Goal: Task Accomplishment & Management: Use online tool/utility

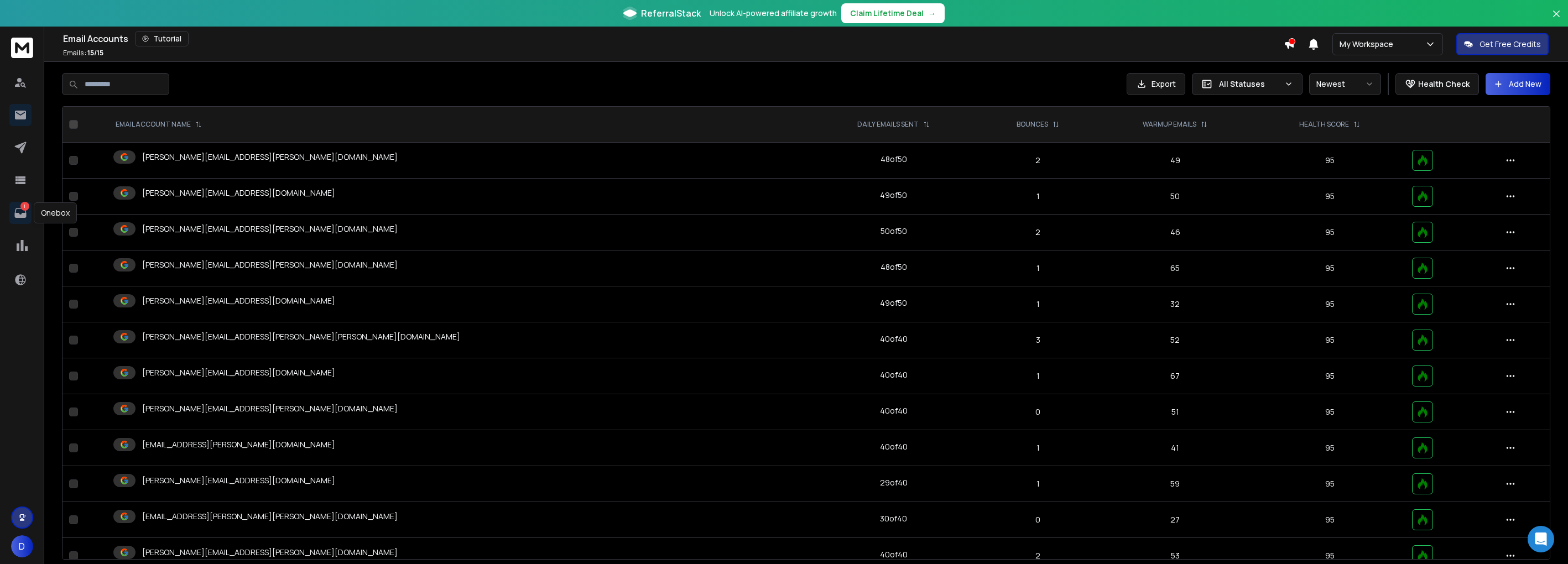
click at [17, 206] on icon at bounding box center [20, 213] width 14 height 14
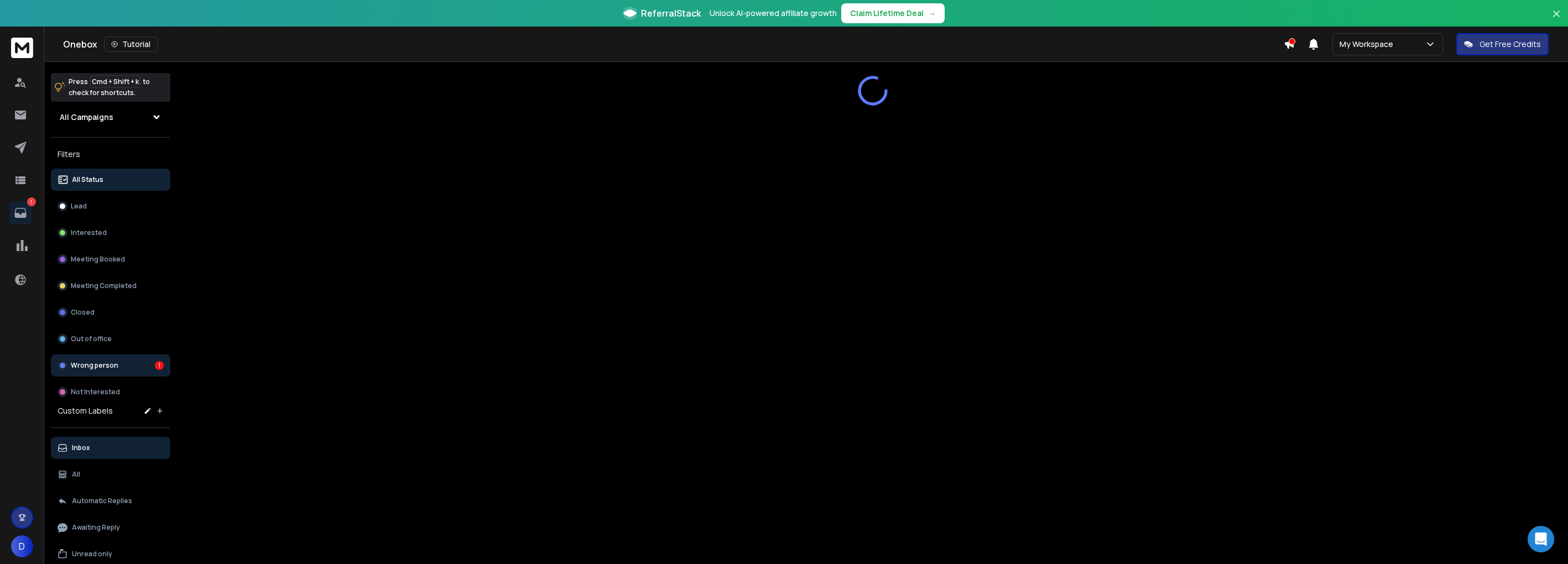
click at [133, 360] on button "Wrong person 1" at bounding box center [111, 366] width 120 height 22
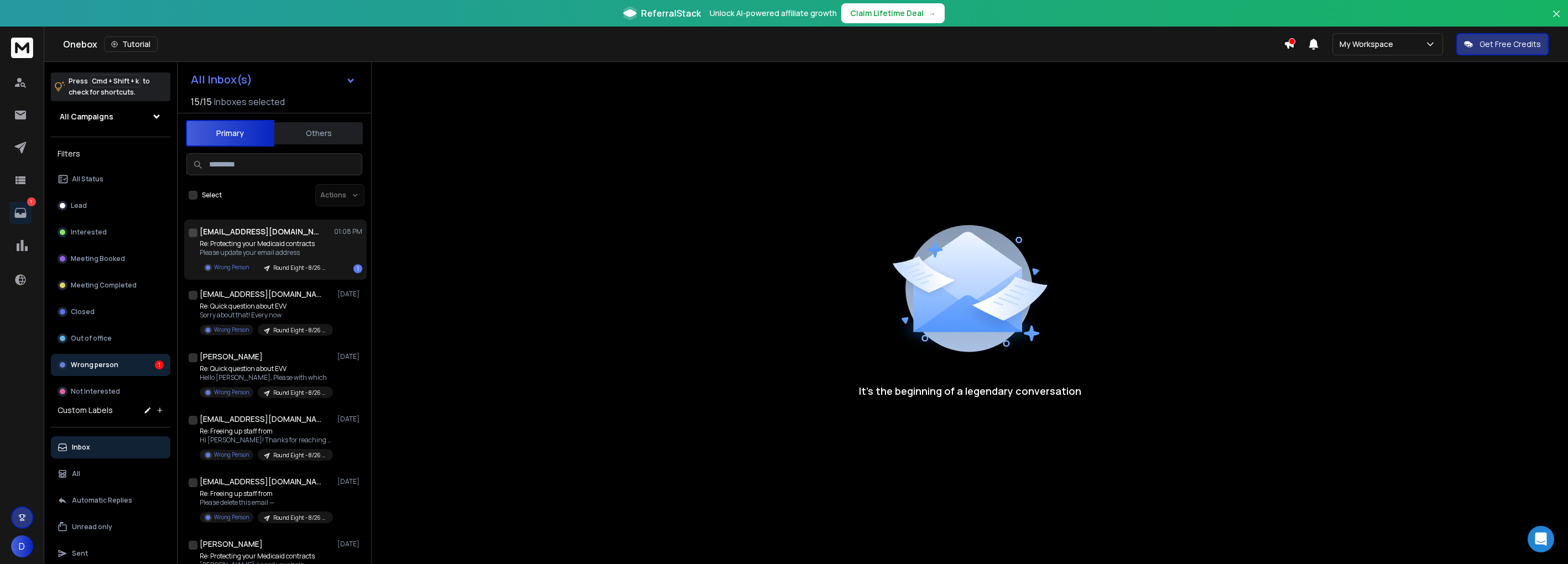
click at [275, 252] on p "Please update your email address" at bounding box center [265, 252] width 133 height 9
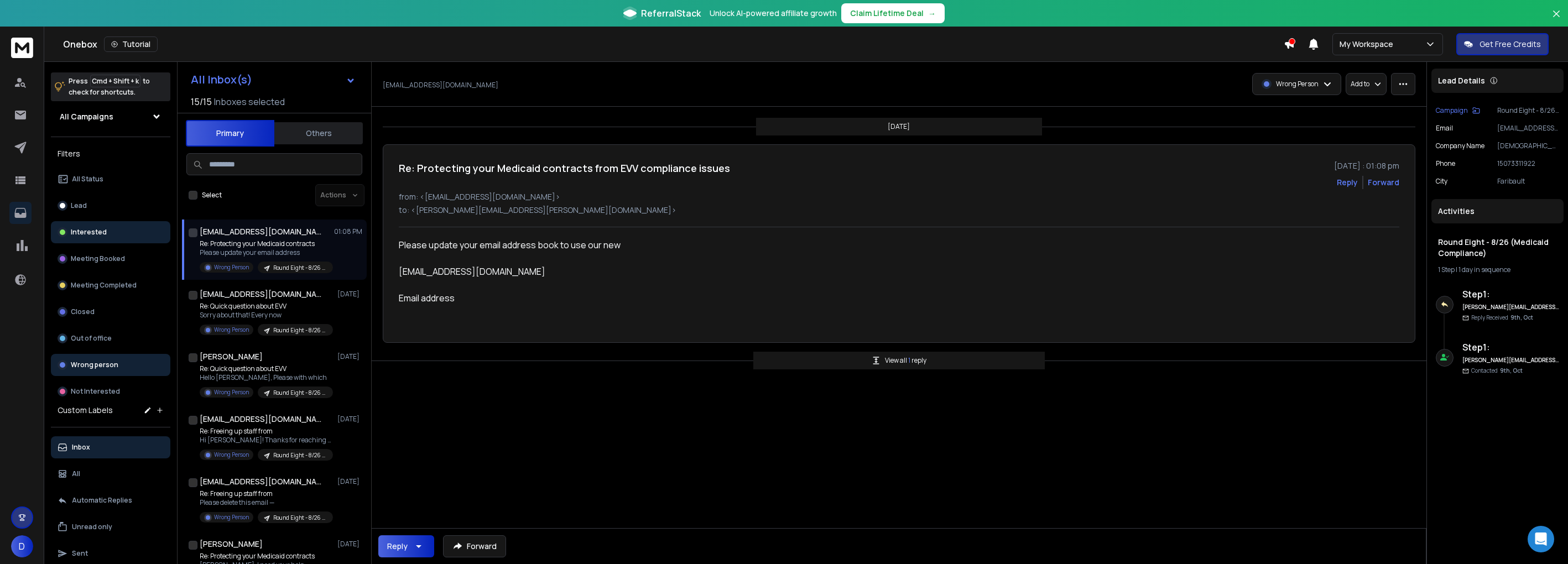
click at [104, 225] on button "Interested" at bounding box center [111, 232] width 120 height 22
